Goal: Navigation & Orientation: Find specific page/section

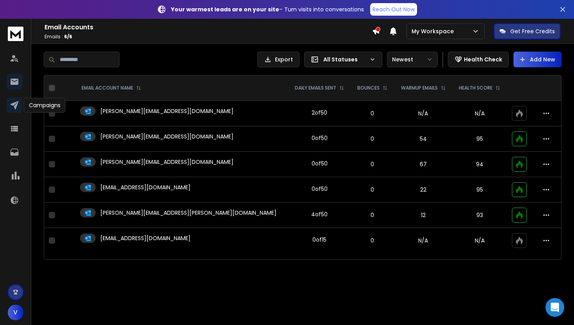
click at [18, 103] on icon at bounding box center [14, 104] width 9 height 9
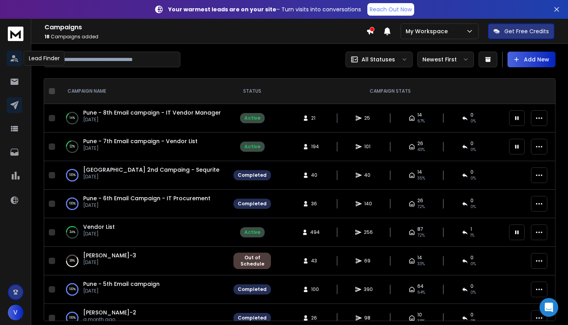
click at [13, 61] on icon at bounding box center [15, 60] width 8 height 4
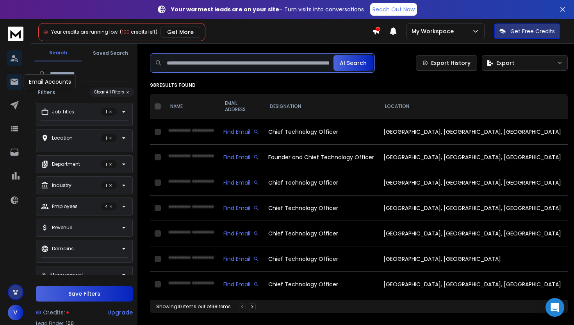
click at [16, 86] on icon at bounding box center [14, 81] width 9 height 9
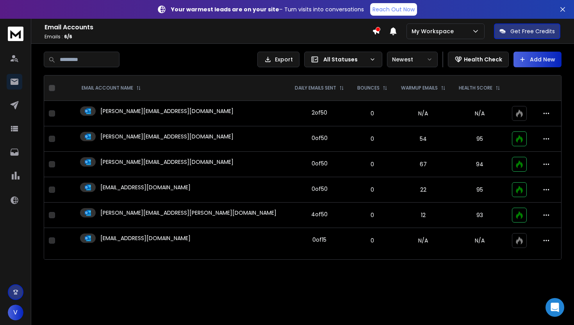
click at [148, 135] on p "[PERSON_NAME][EMAIL_ADDRESS][DOMAIN_NAME]" at bounding box center [166, 136] width 133 height 8
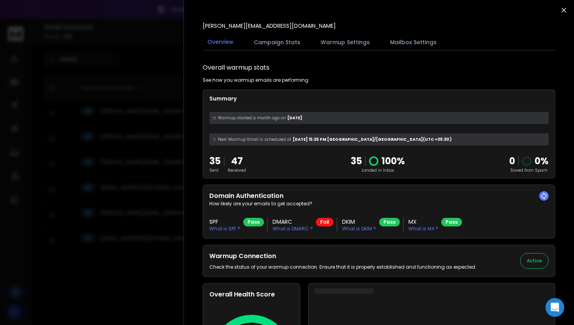
click at [565, 9] on icon "button" at bounding box center [564, 10] width 8 height 8
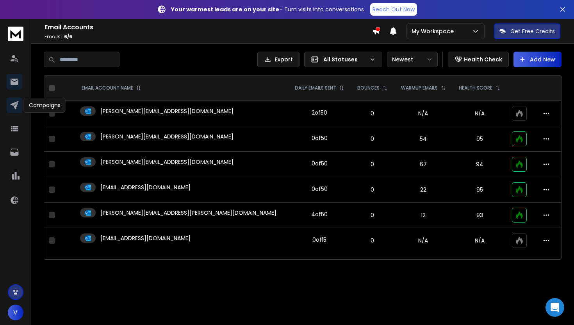
click at [16, 105] on icon at bounding box center [14, 105] width 8 height 8
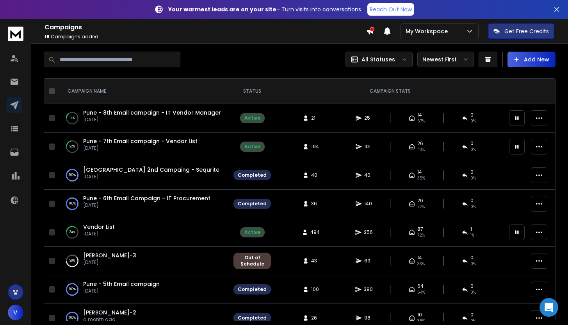
drag, startPoint x: 556, startPoint y: 179, endPoint x: 556, endPoint y: 189, distance: 10.9
click at [556, 189] on div "Campaigns 18 Campaigns Added All Statuses Newest First Add New CAMPAIGN NAME ST…" at bounding box center [299, 186] width 537 height 285
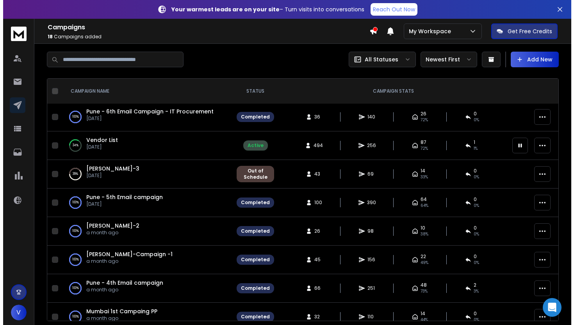
scroll to position [88, 0]
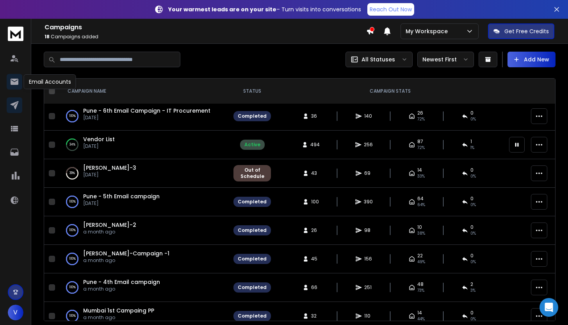
click at [18, 84] on icon at bounding box center [15, 82] width 8 height 6
